Goal: Task Accomplishment & Management: Use online tool/utility

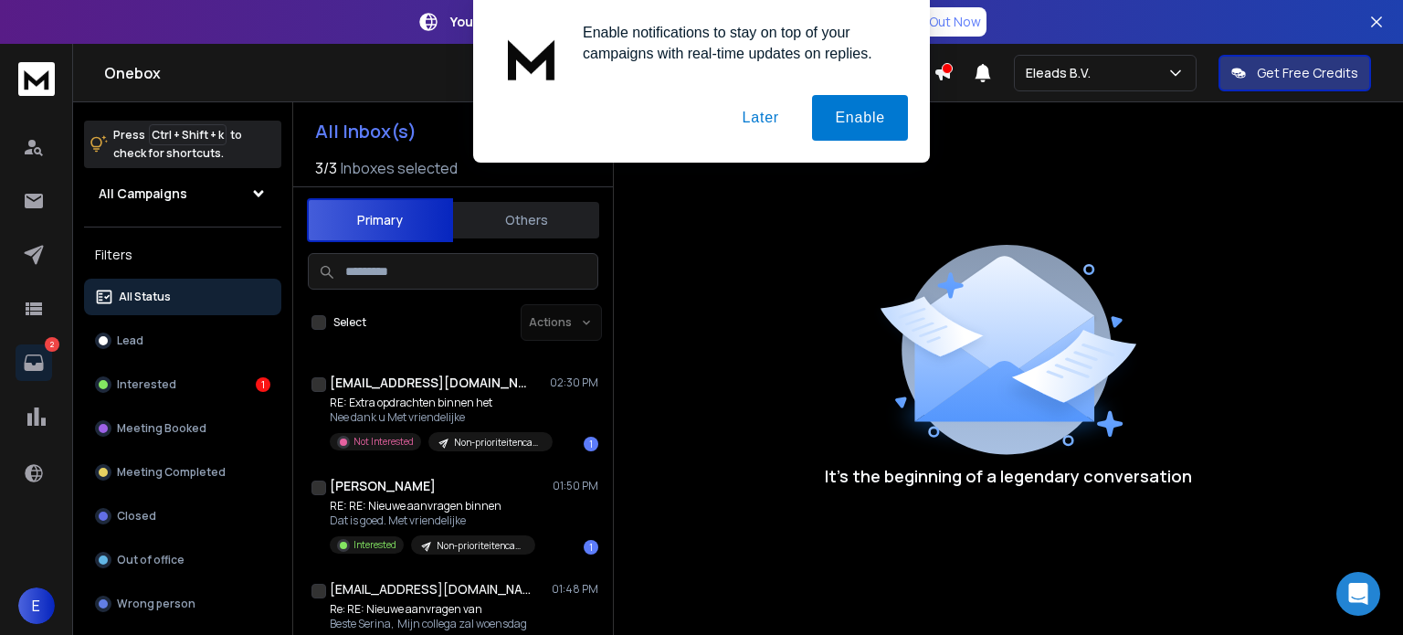
click at [765, 121] on button "Later" at bounding box center [760, 118] width 82 height 46
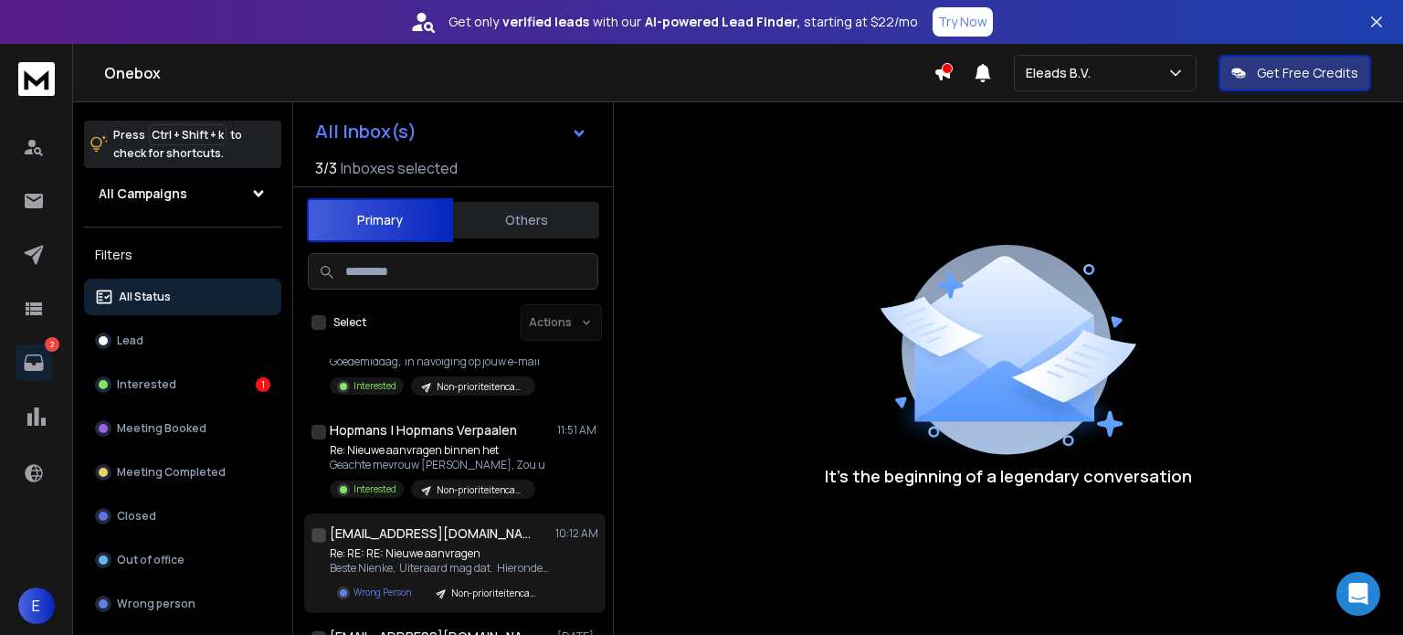
scroll to position [274, 0]
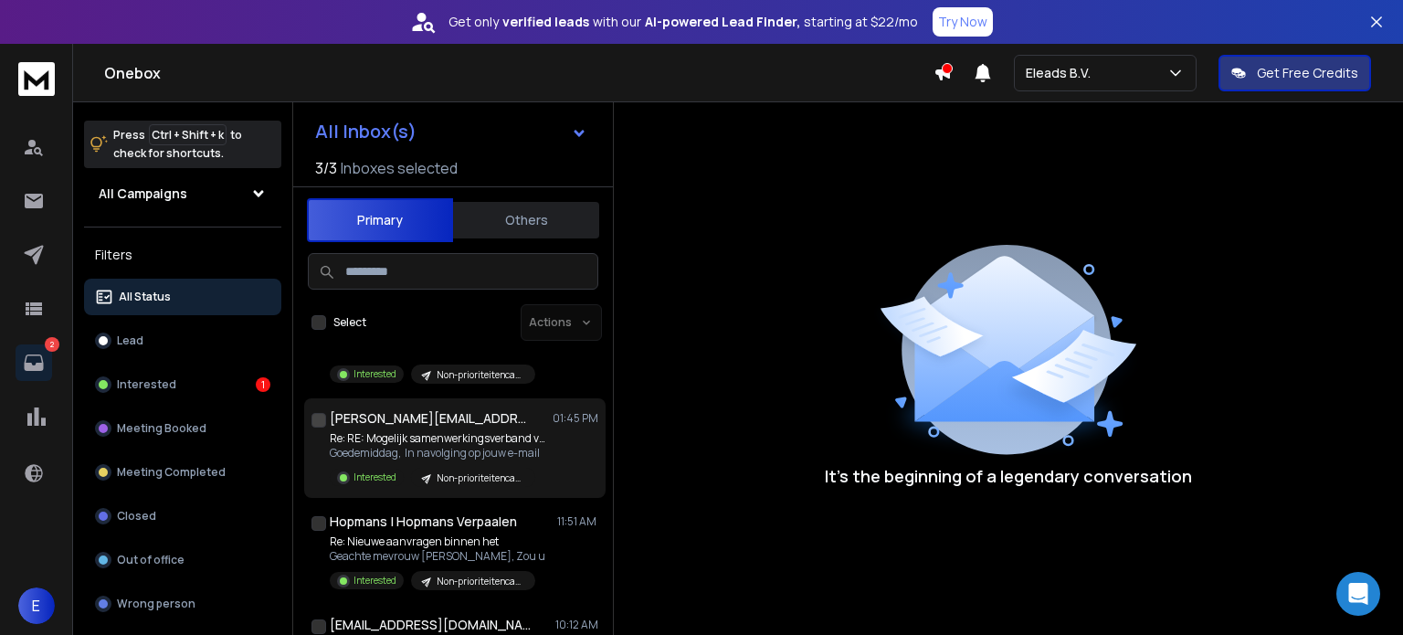
click at [519, 417] on div "[PERSON_NAME][EMAIL_ADDRESS][DOMAIN_NAME] 01:45 PM" at bounding box center [464, 418] width 269 height 18
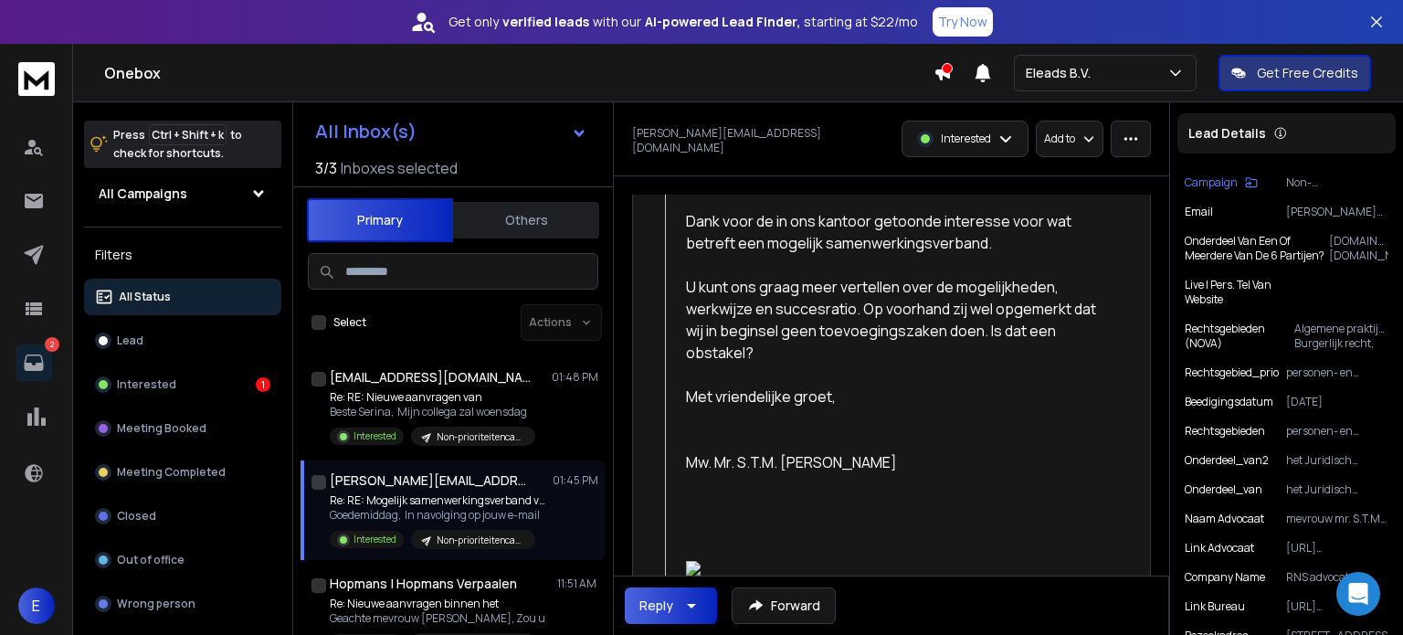
scroll to position [183, 0]
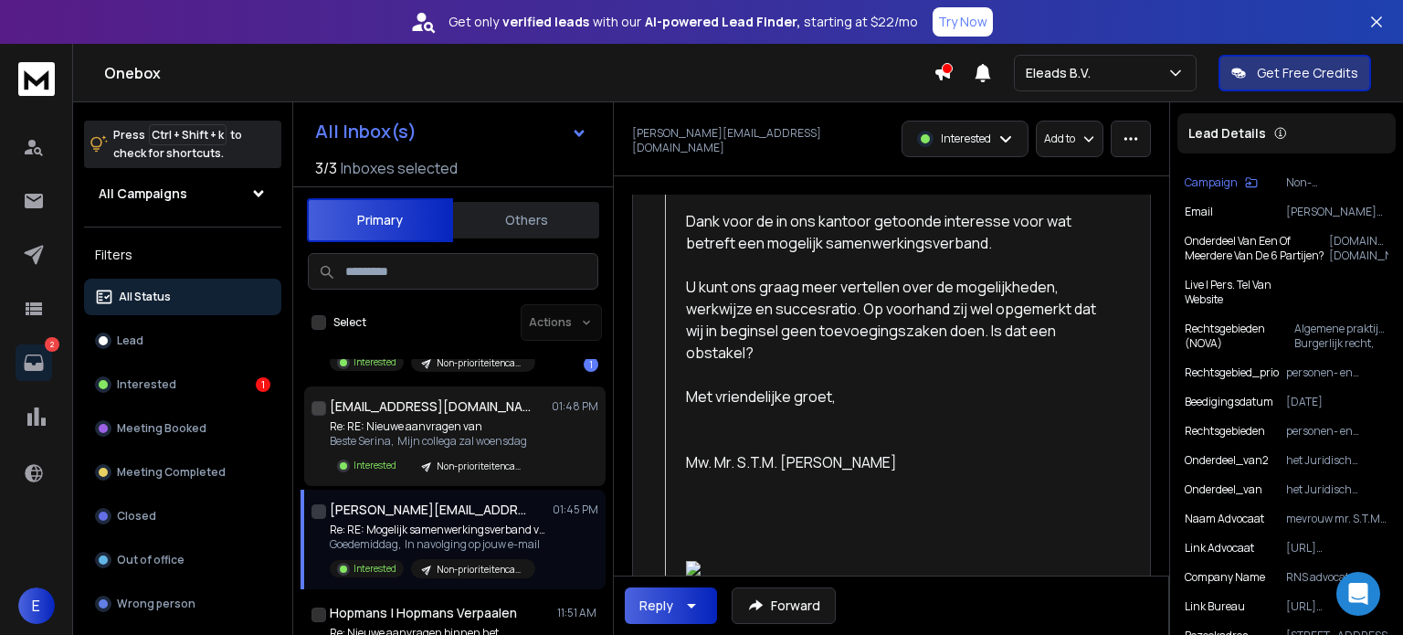
click at [555, 438] on div "Re: RE: Nieuwe aanvragen van Beste Serina, Mijn collega zal woensdag Interested…" at bounding box center [464, 447] width 269 height 56
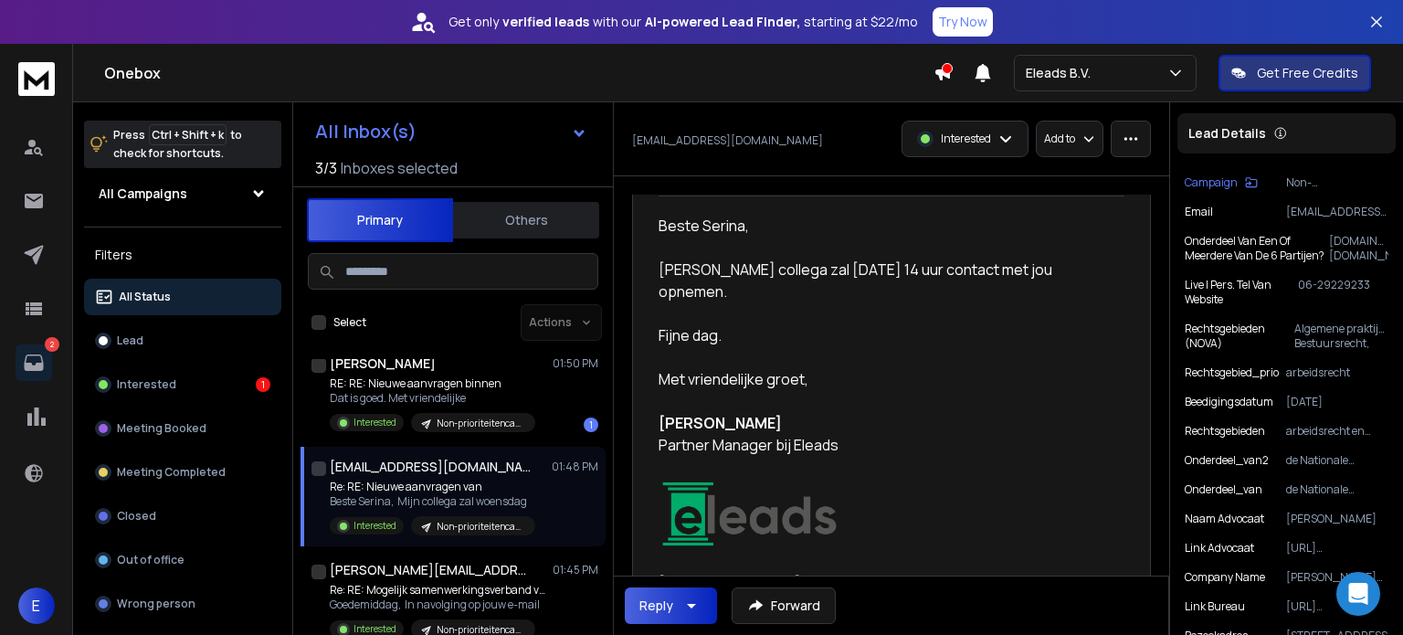
scroll to position [91, 0]
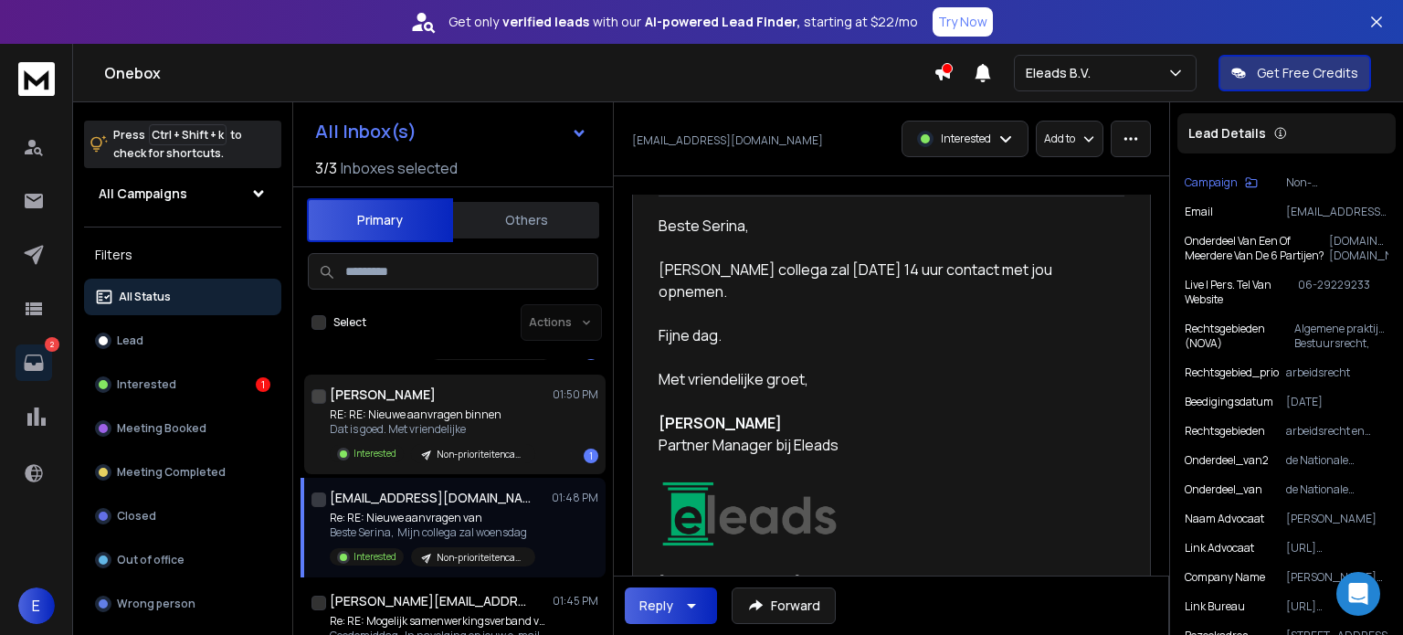
click at [504, 393] on div "[PERSON_NAME] 01:50 PM" at bounding box center [464, 394] width 269 height 18
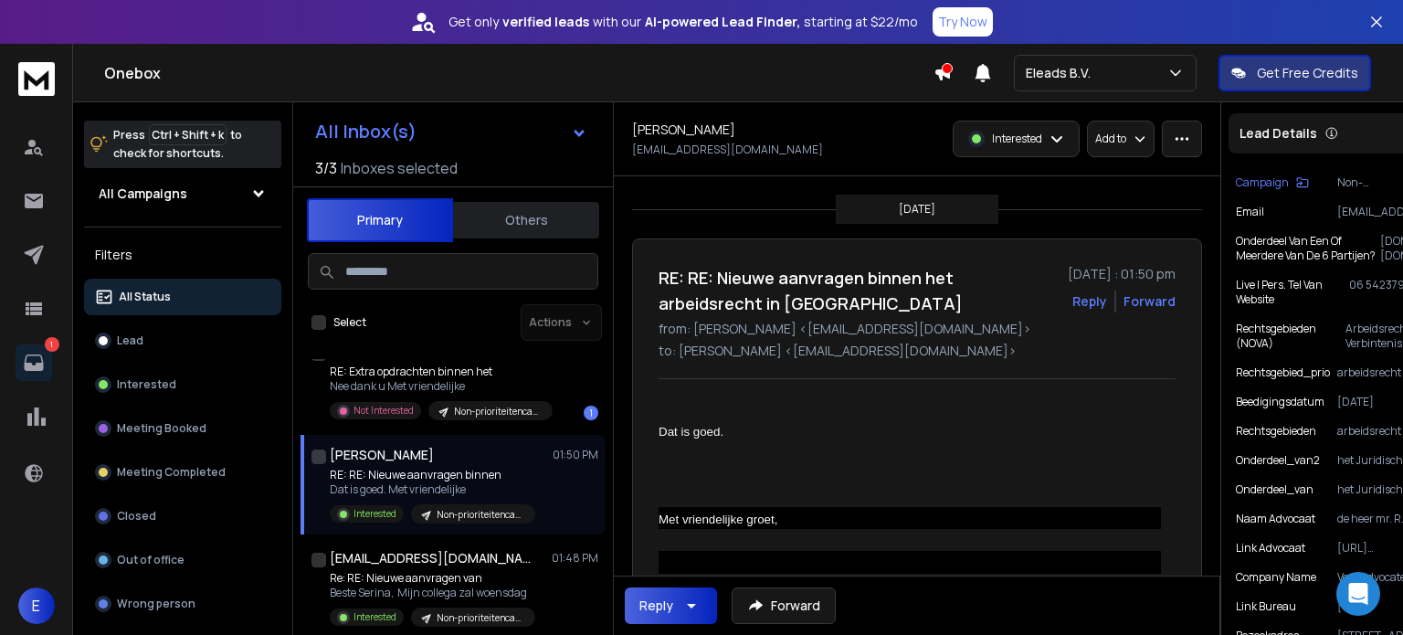
scroll to position [0, 0]
